Goal: Task Accomplishment & Management: Complete application form

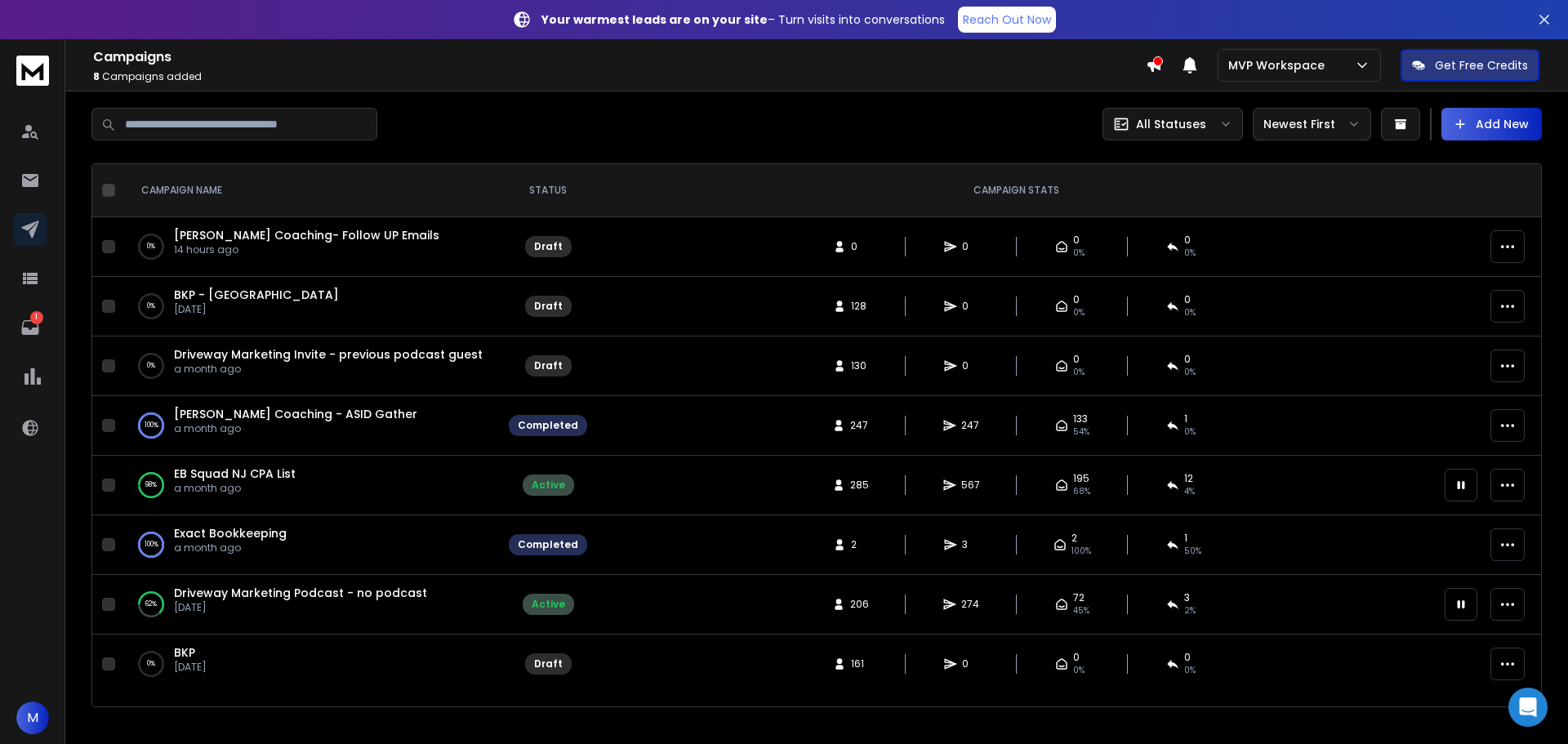
drag, startPoint x: 807, startPoint y: 135, endPoint x: 807, endPoint y: 118, distance: 17.0
click at [807, 131] on div at bounding box center [454, 124] width 725 height 33
click at [807, 118] on div at bounding box center [454, 124] width 725 height 33
click at [826, 116] on div "Campaigns 8 Campaigns Added All Statuses Newest First Add New" at bounding box center [1179, 124] width 725 height 33
click at [627, 107] on div "Campaigns 8 Campaigns Added All Statuses Newest First Add New CAMPAIGN NAME STA…" at bounding box center [816, 407] width 1502 height 632
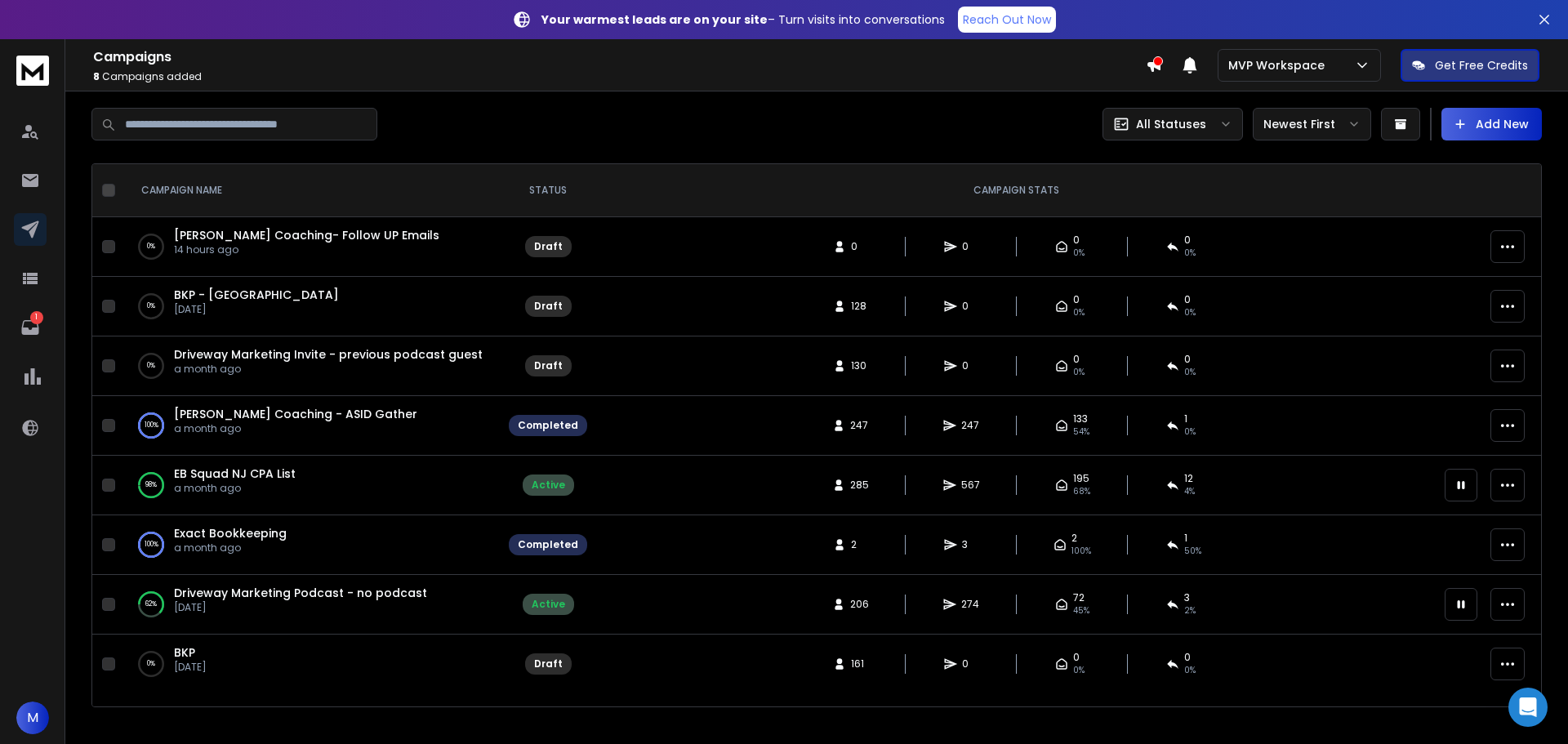
click at [701, 97] on div "Campaigns 8 Campaigns Added All Statuses Newest First Add New CAMPAIGN NAME STA…" at bounding box center [816, 407] width 1502 height 632
click at [1462, 117] on button "Add New" at bounding box center [1491, 124] width 100 height 33
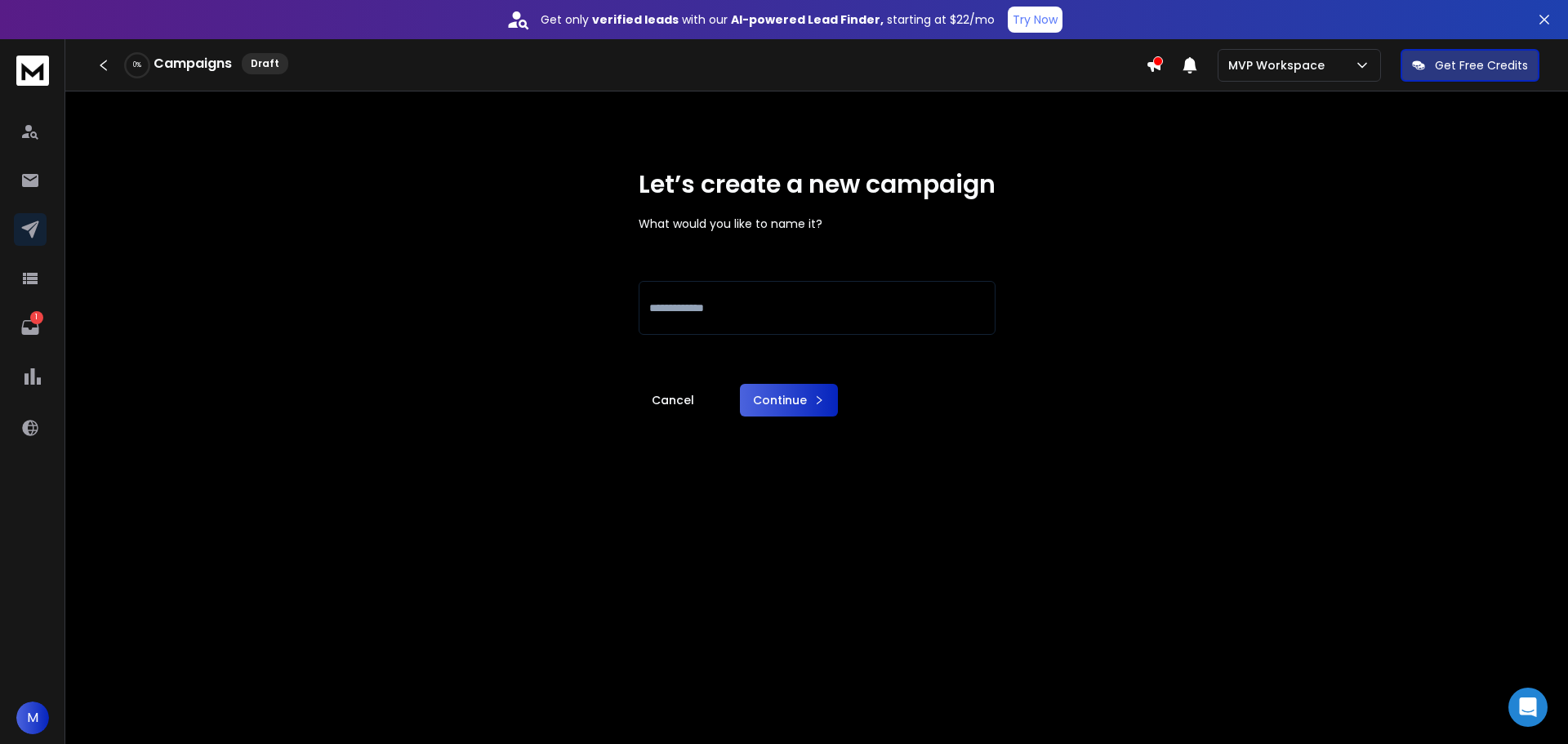
click at [672, 400] on link "Cancel" at bounding box center [672, 400] width 68 height 33
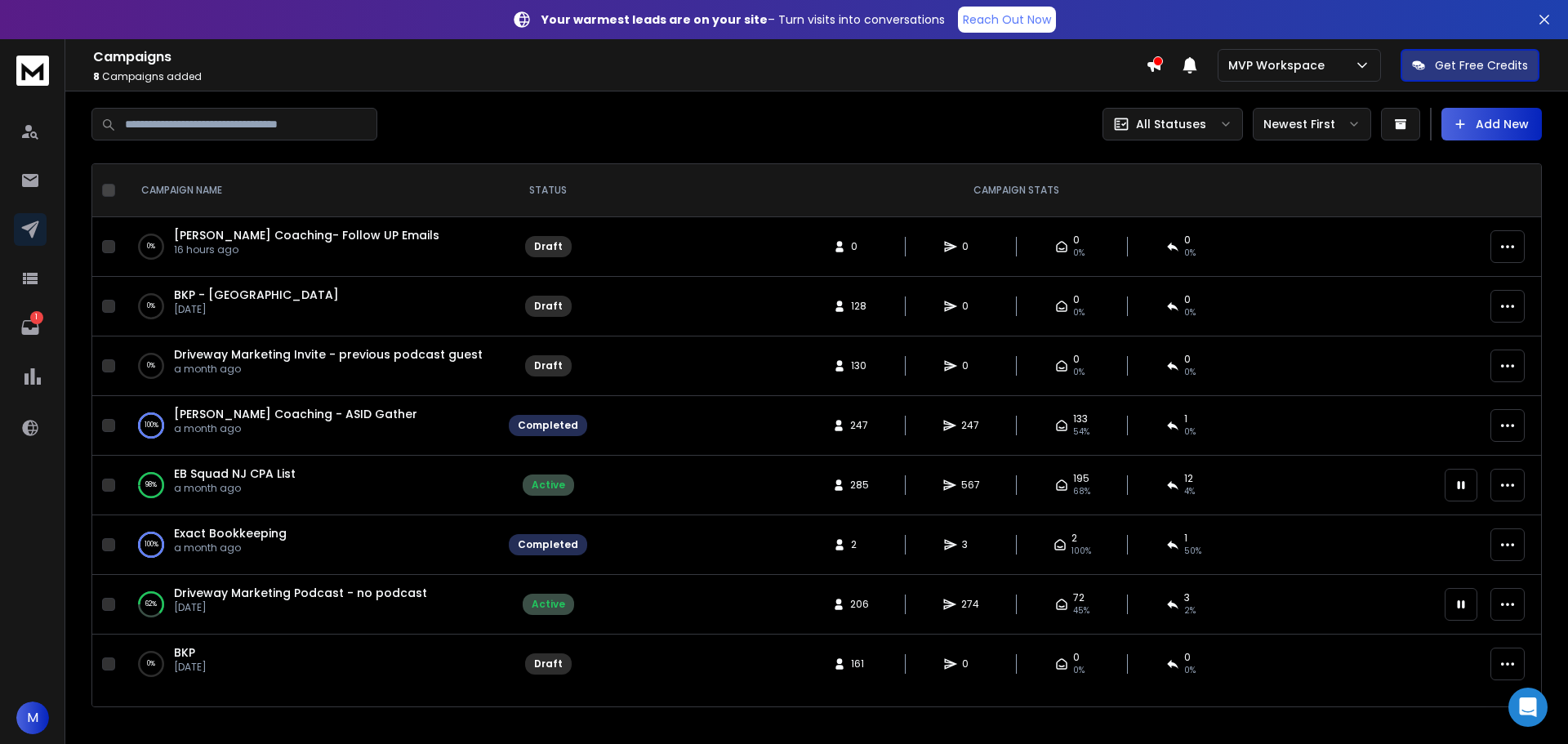
click at [1478, 127] on button "Add New" at bounding box center [1491, 124] width 100 height 33
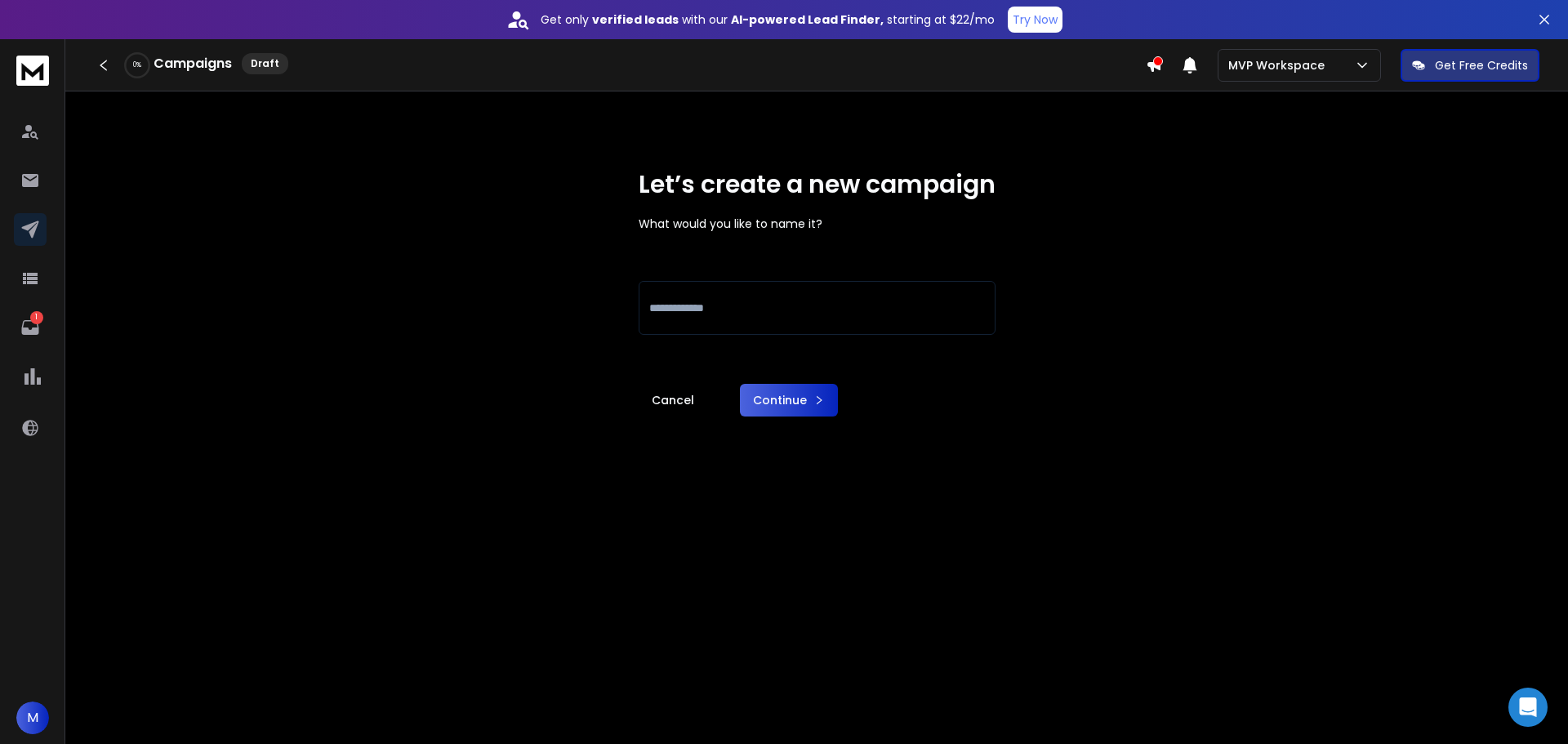
click at [848, 314] on input at bounding box center [816, 308] width 357 height 54
type input "**********"
click at [807, 403] on button "Continue" at bounding box center [789, 400] width 98 height 33
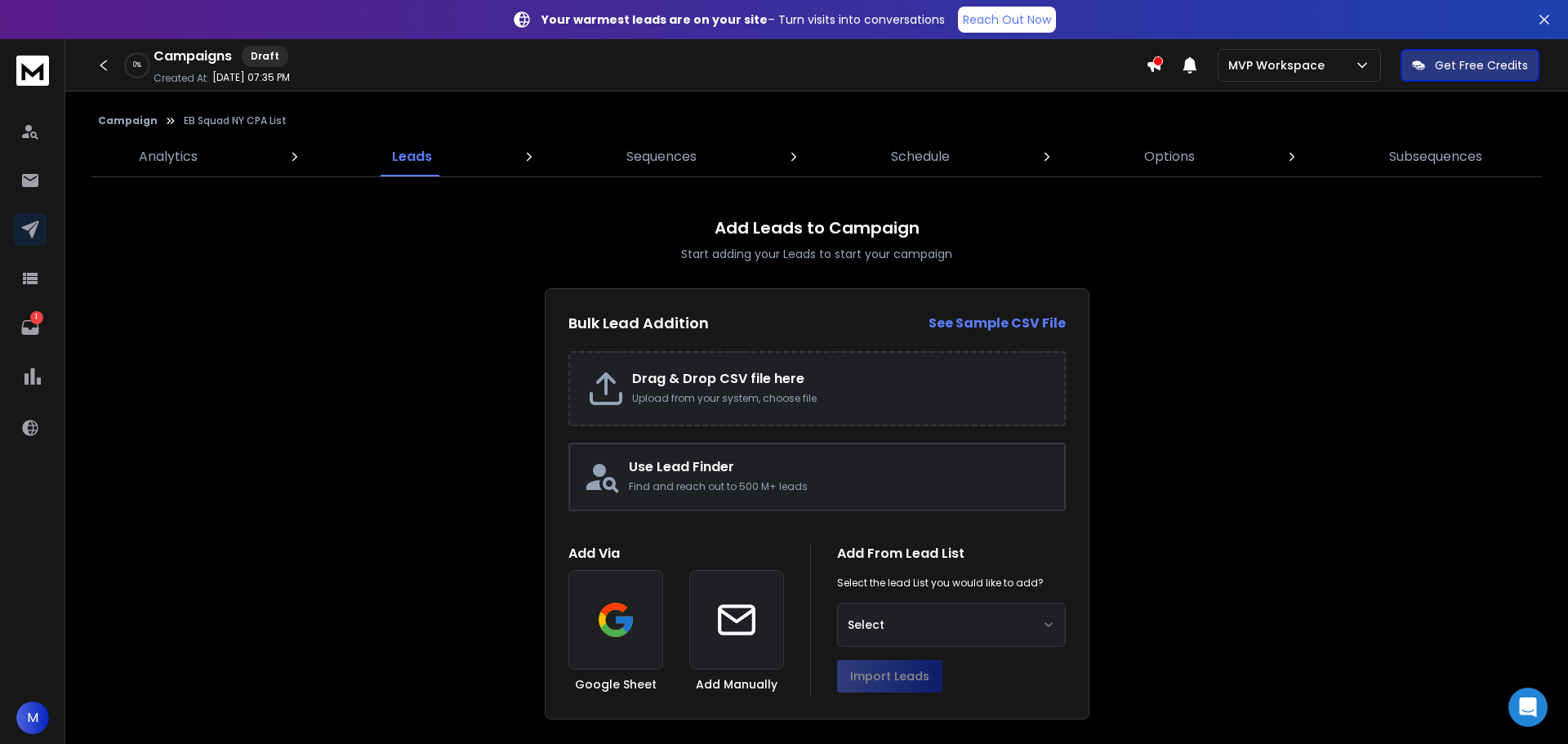
click at [1023, 324] on strong "See Sample CSV File" at bounding box center [997, 323] width 137 height 19
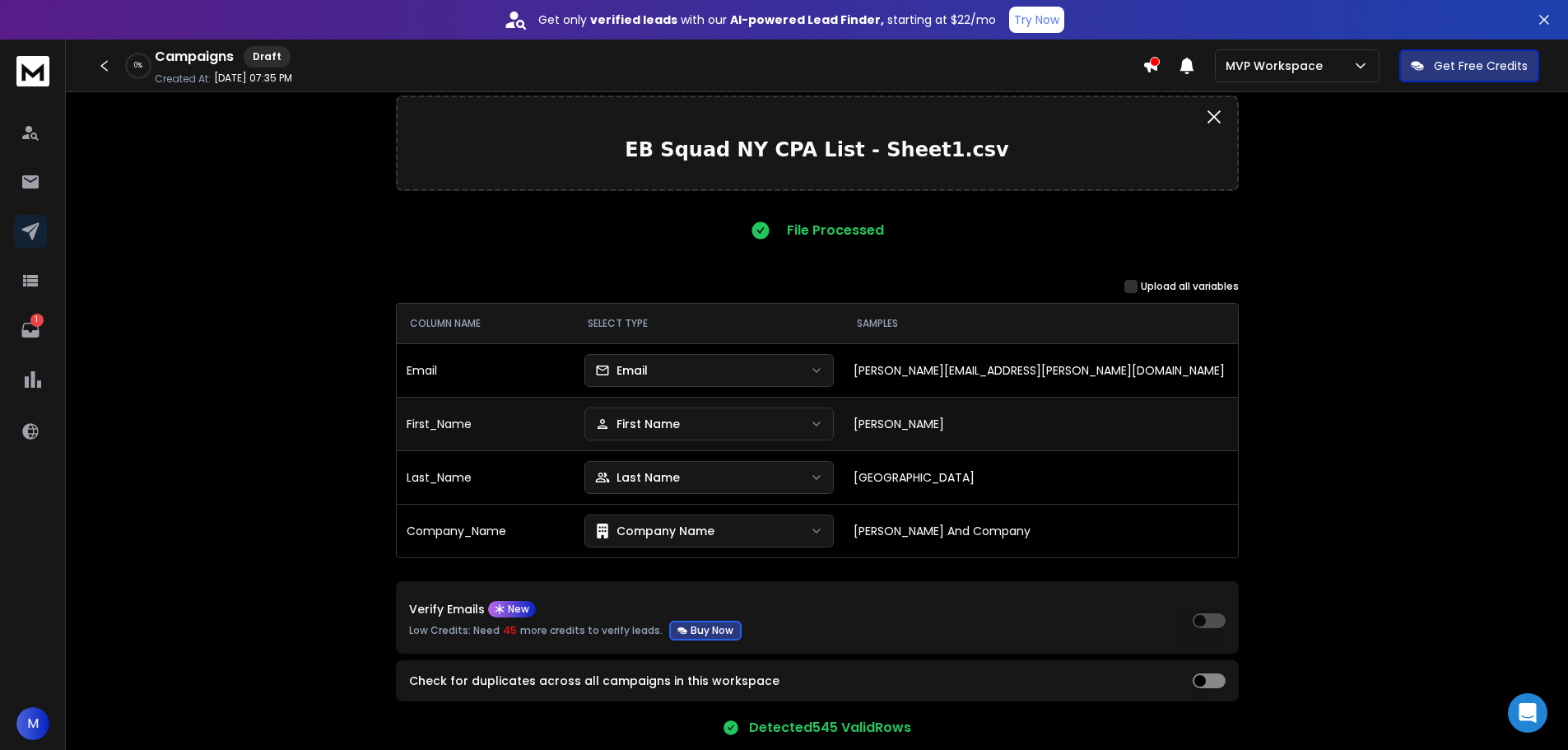
scroll to position [113, 0]
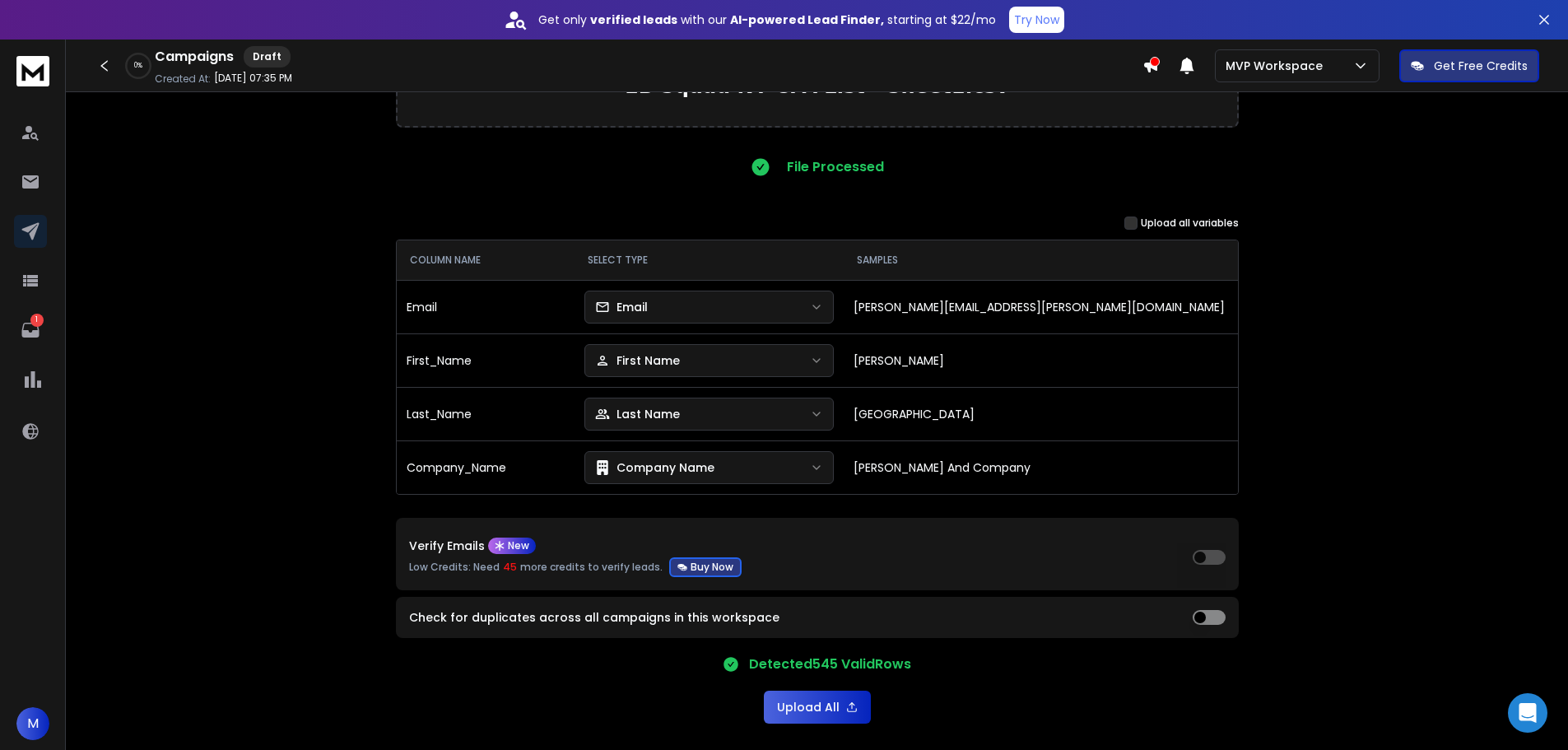
click at [814, 707] on button "Upload All" at bounding box center [817, 707] width 107 height 33
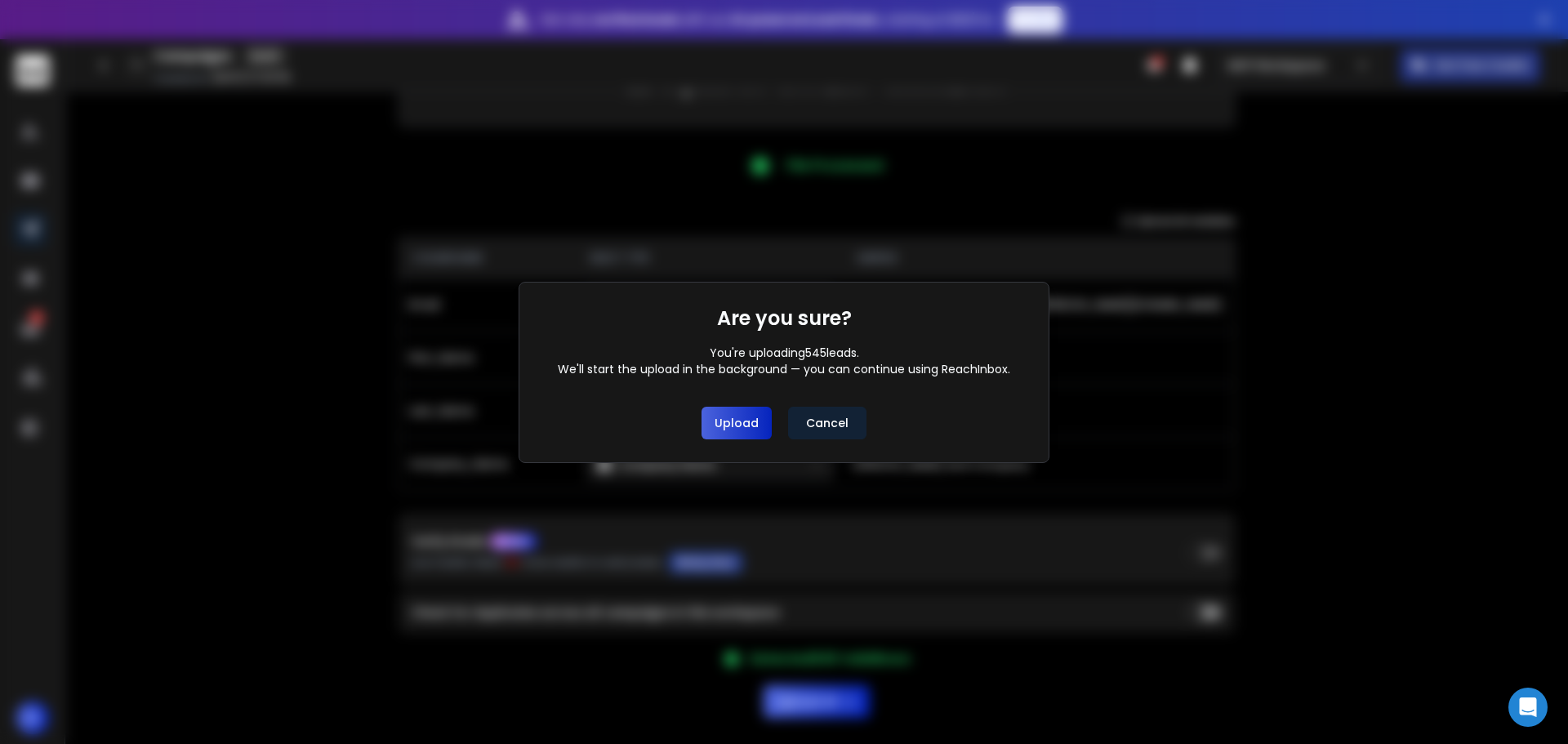
click at [732, 423] on button "Upload" at bounding box center [736, 423] width 70 height 33
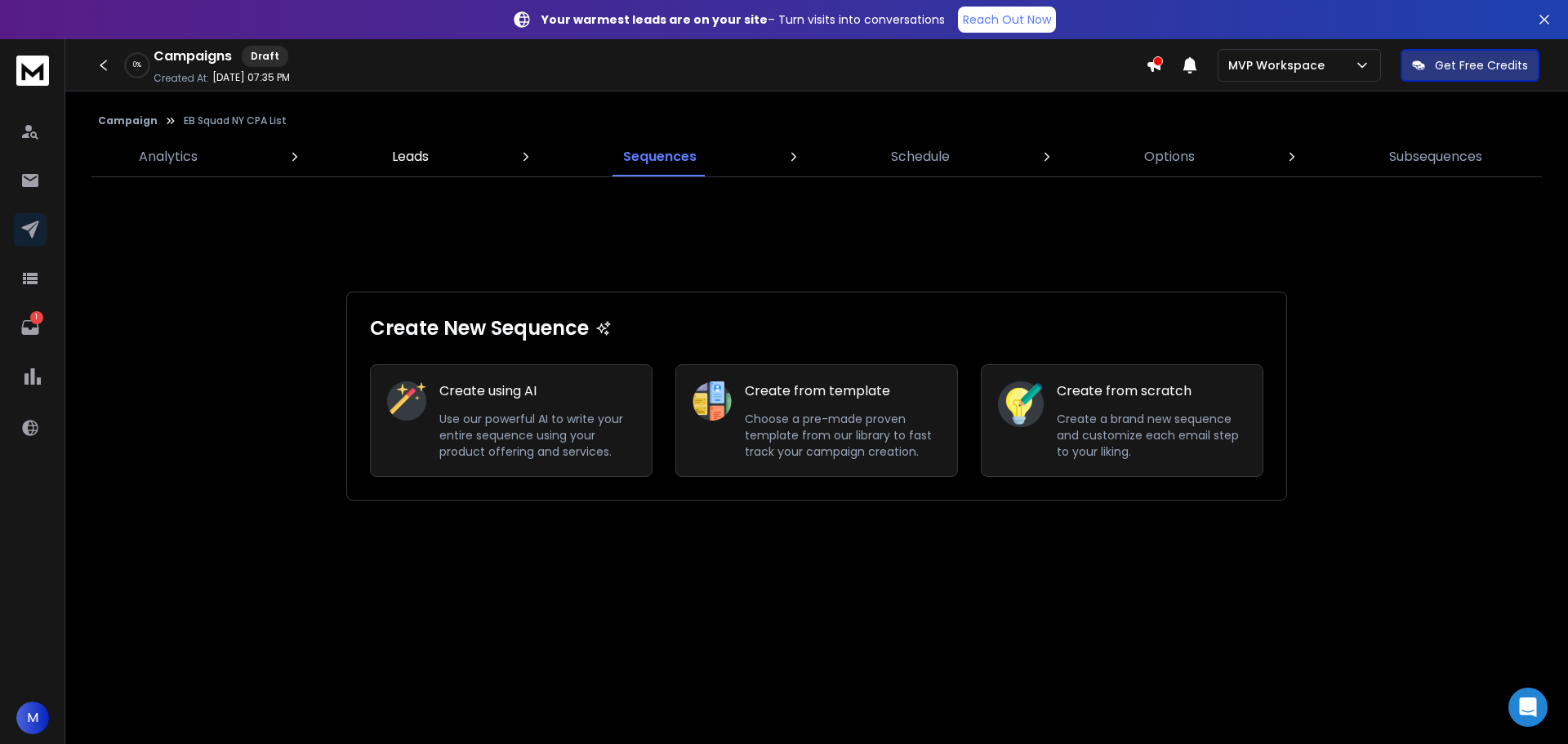
click at [434, 165] on link "Leads" at bounding box center [410, 157] width 57 height 39
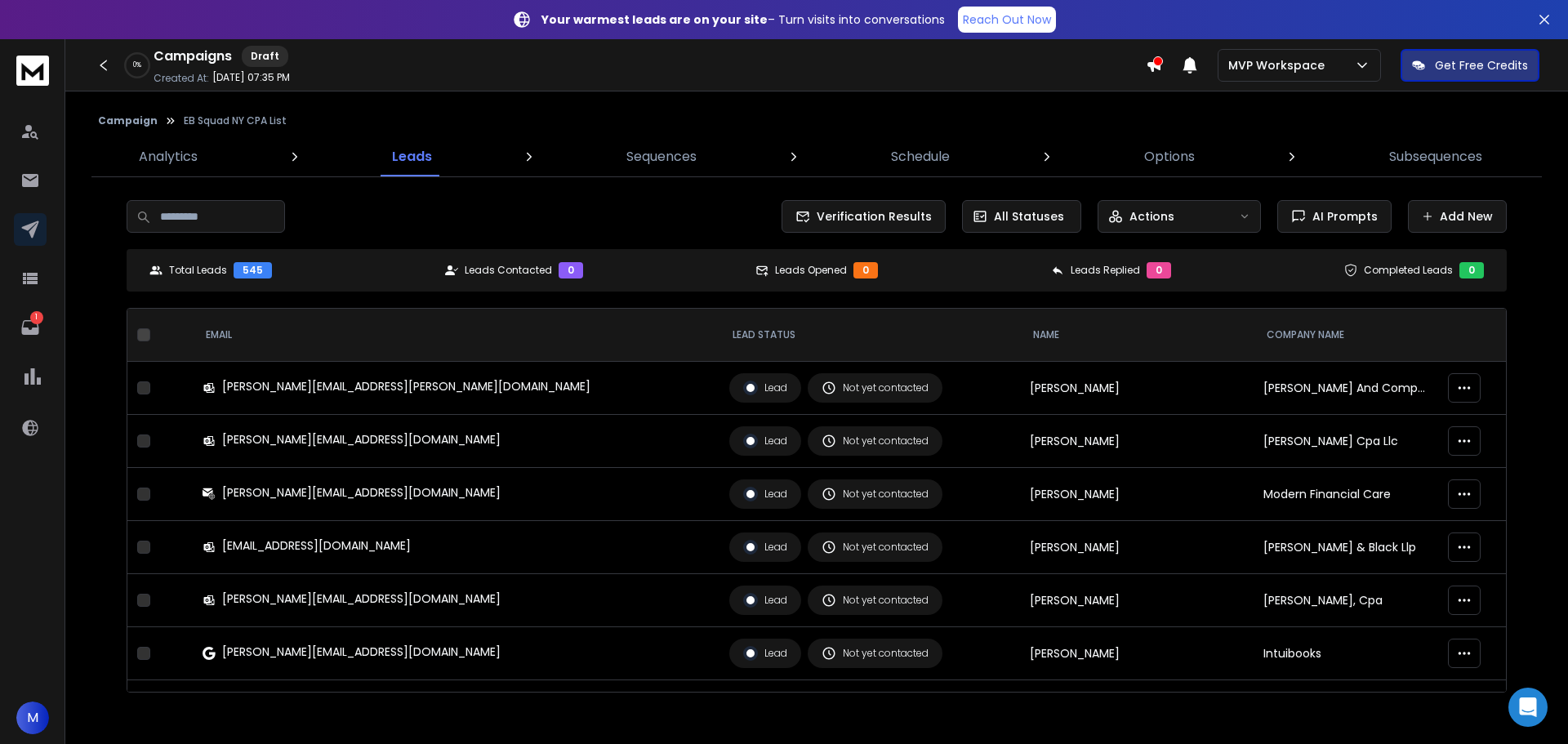
click at [784, 65] on div "0 % Campaigns Draft Created At: [DATE] 07:35 PM MVP Workspace Get Free Credits" at bounding box center [784, 65] width 1568 height 52
click at [977, 78] on div "0 % Campaigns Draft Created At: [DATE] 07:35 PM MVP Workspace Get Free Credits" at bounding box center [784, 65] width 1568 height 52
click at [827, 66] on div "0 % Campaigns Draft Created At: [DATE] 07:35 PM MVP Workspace Get Free Credits" at bounding box center [784, 65] width 1568 height 52
click at [829, 63] on div "0 % Campaigns Draft Created At: [DATE] 07:35 PM MVP Workspace Get Free Credits" at bounding box center [784, 65] width 1568 height 52
click at [830, 82] on div "0 % Campaigns Draft Created At: [DATE] 07:35 PM MVP Workspace Get Free Credits" at bounding box center [784, 65] width 1568 height 52
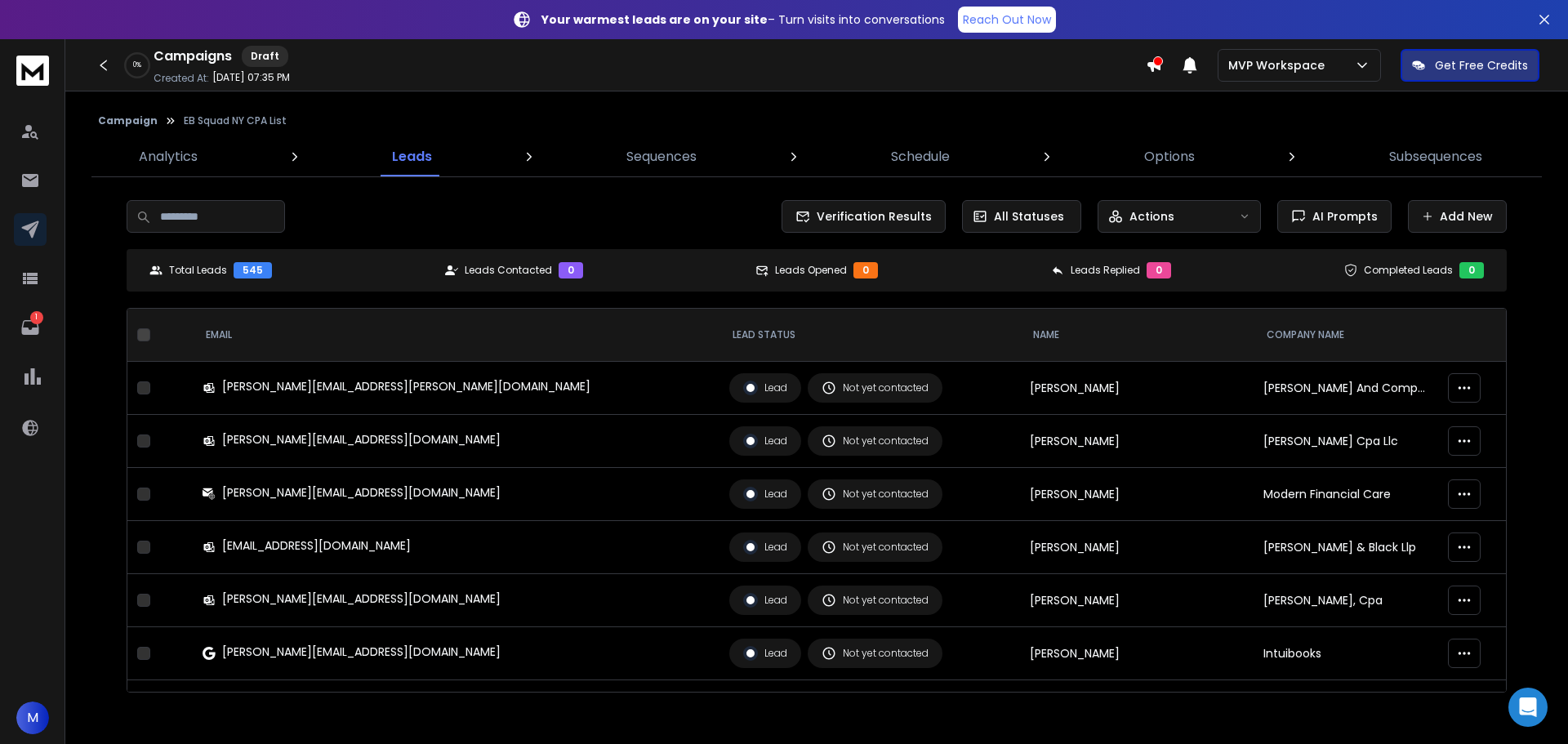
drag, startPoint x: 875, startPoint y: 57, endPoint x: 924, endPoint y: 49, distance: 49.6
click at [875, 57] on div "0 % Campaigns Draft Created At: [DATE] 07:35 PM MVP Workspace Get Free Credits" at bounding box center [784, 65] width 1568 height 52
click at [681, 111] on div "Campaign EB Squad NY CPA List" at bounding box center [816, 121] width 1450 height 26
click at [665, 208] on div "Verification Results All Statuses Actions AI Prompts Add New" at bounding box center [816, 216] width 1380 height 33
